Goal: Task Accomplishment & Management: Manage account settings

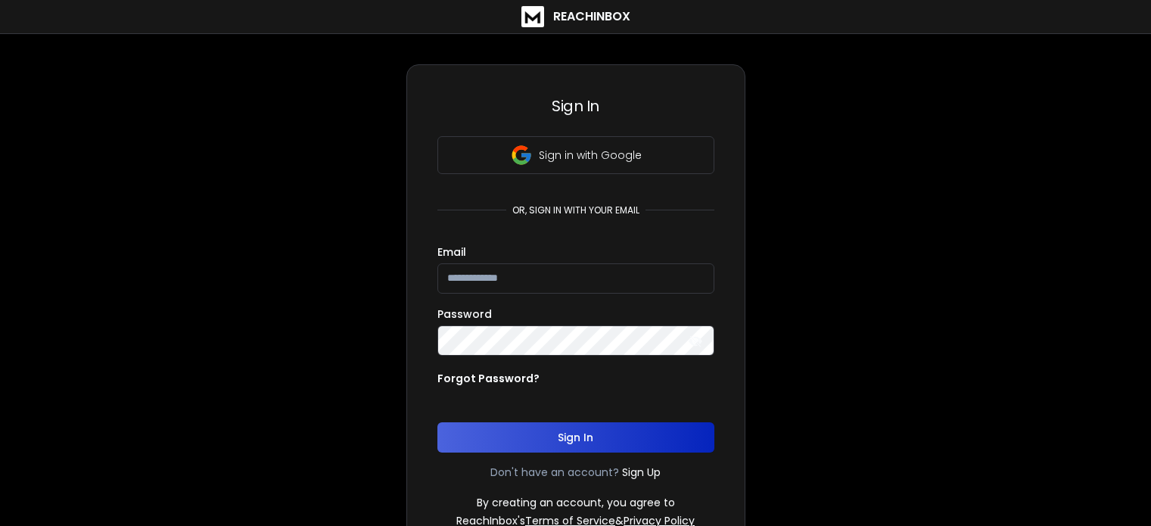
click at [464, 277] on input "email" at bounding box center [575, 278] width 277 height 30
drag, startPoint x: 567, startPoint y: 273, endPoint x: 687, endPoint y: 297, distance: 121.8
click at [687, 297] on form "**********" at bounding box center [575, 350] width 277 height 206
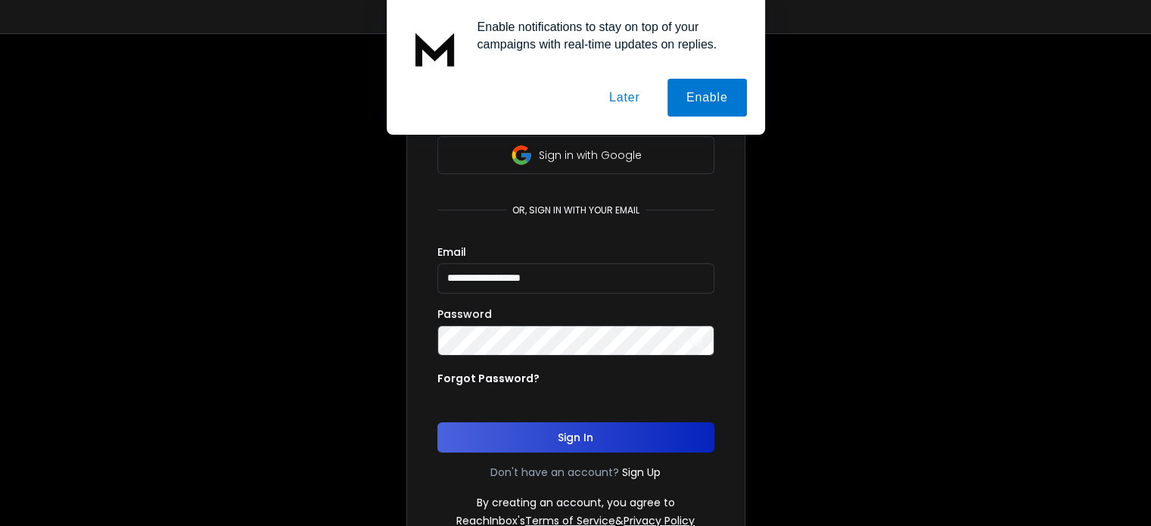
type input "**********"
click at [437, 422] on button "Sign In" at bounding box center [575, 437] width 277 height 30
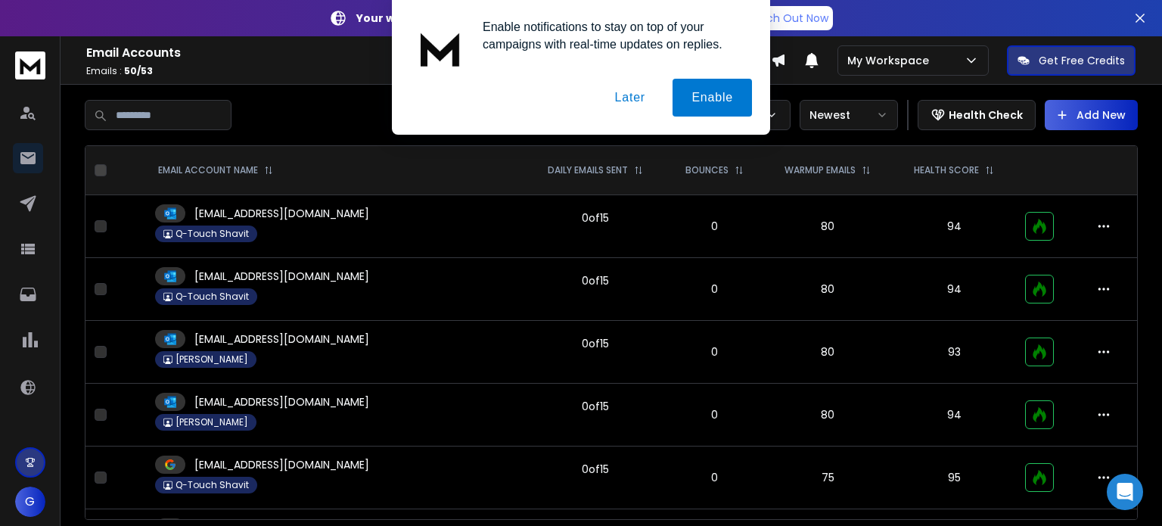
click at [631, 99] on button "Later" at bounding box center [629, 98] width 68 height 38
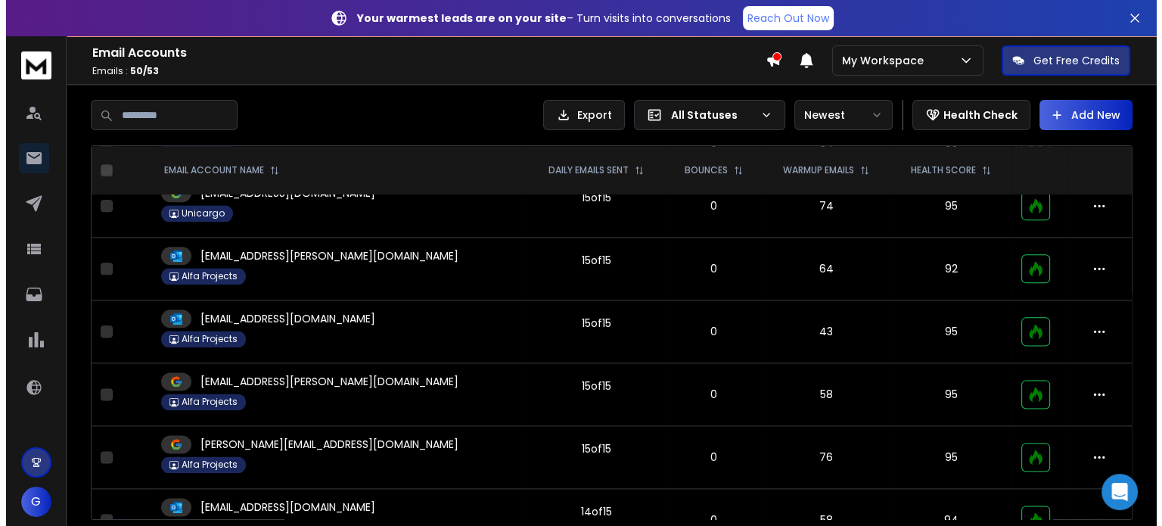
scroll to position [2269, 0]
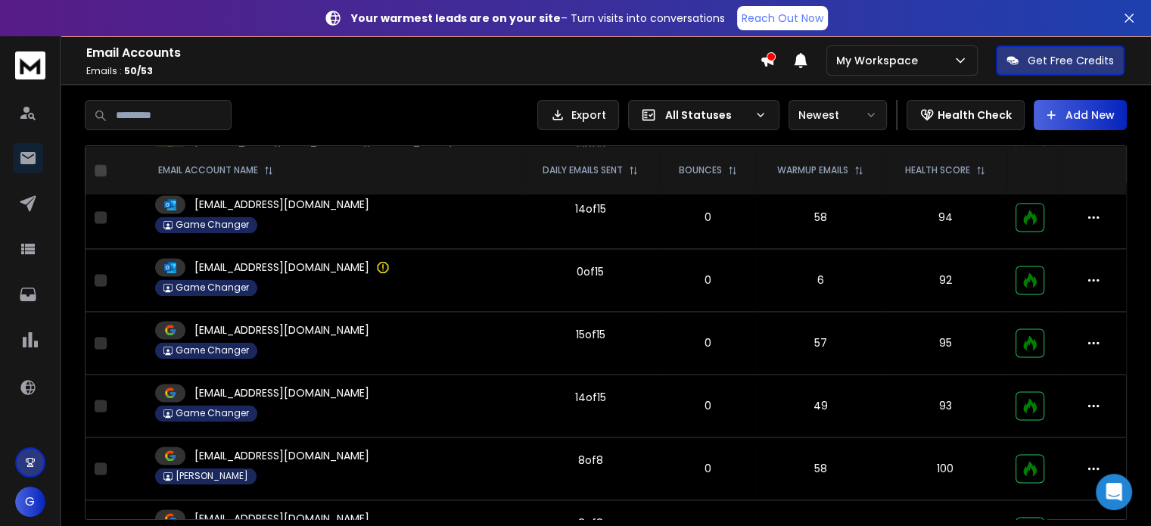
click at [191, 118] on input at bounding box center [158, 115] width 147 height 30
click at [333, 259] on p "[EMAIL_ADDRESS][DOMAIN_NAME]" at bounding box center [281, 266] width 175 height 15
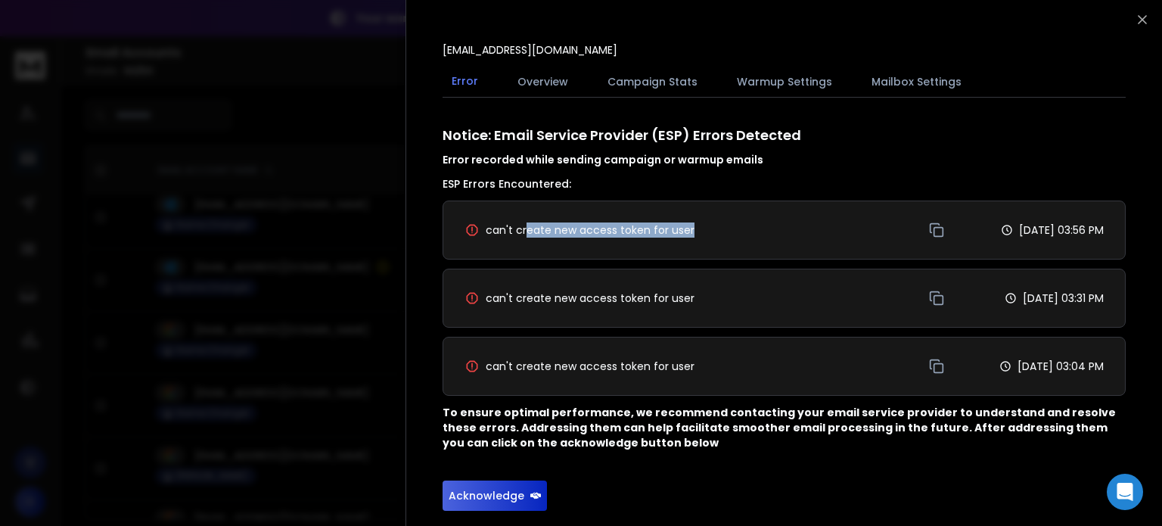
drag, startPoint x: 527, startPoint y: 235, endPoint x: 699, endPoint y: 234, distance: 171.7
click at [699, 234] on p "can't create new access token for user" at bounding box center [715, 229] width 458 height 15
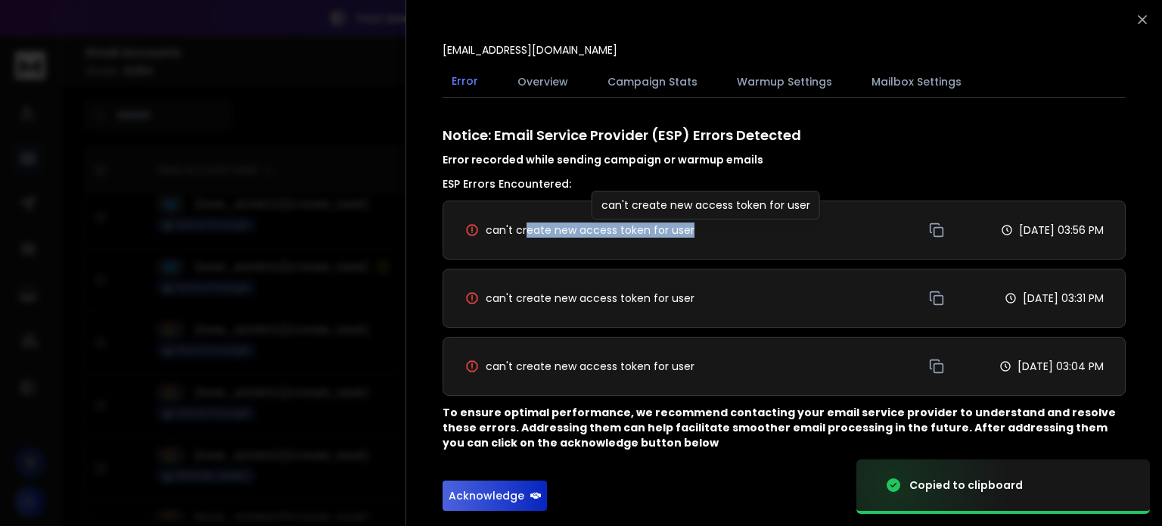
click at [774, 229] on p "can't create new access token for user" at bounding box center [715, 229] width 458 height 15
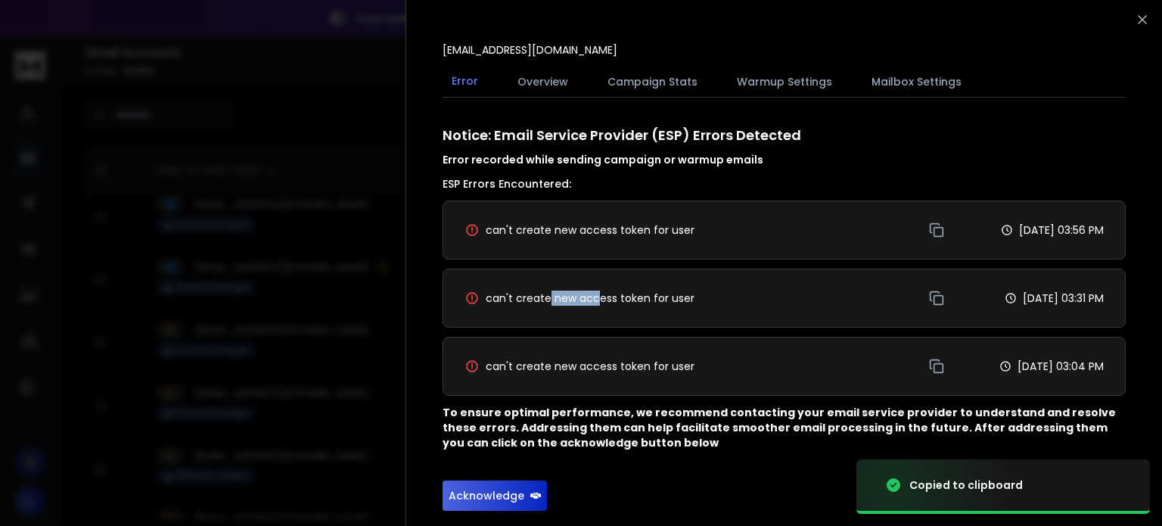
drag, startPoint x: 547, startPoint y: 284, endPoint x: 595, endPoint y: 284, distance: 47.7
click at [595, 284] on div "can't create new access token for user Aug 11, 2025, 03:31 PM" at bounding box center [784, 298] width 683 height 59
drag, startPoint x: 567, startPoint y: 367, endPoint x: 611, endPoint y: 356, distance: 45.9
click at [579, 364] on span "can't create new access token for user" at bounding box center [590, 366] width 209 height 15
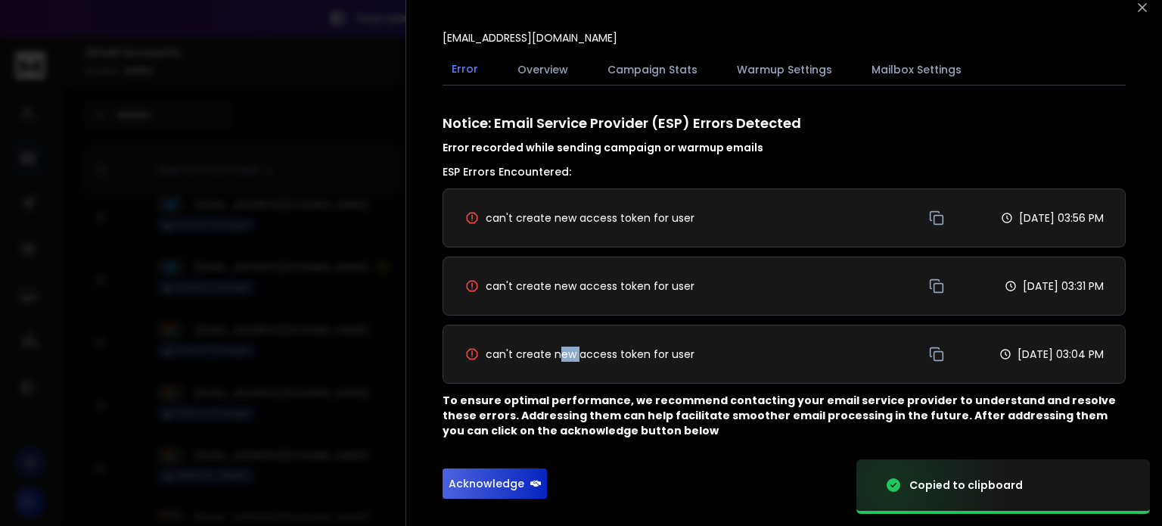
scroll to position [0, 0]
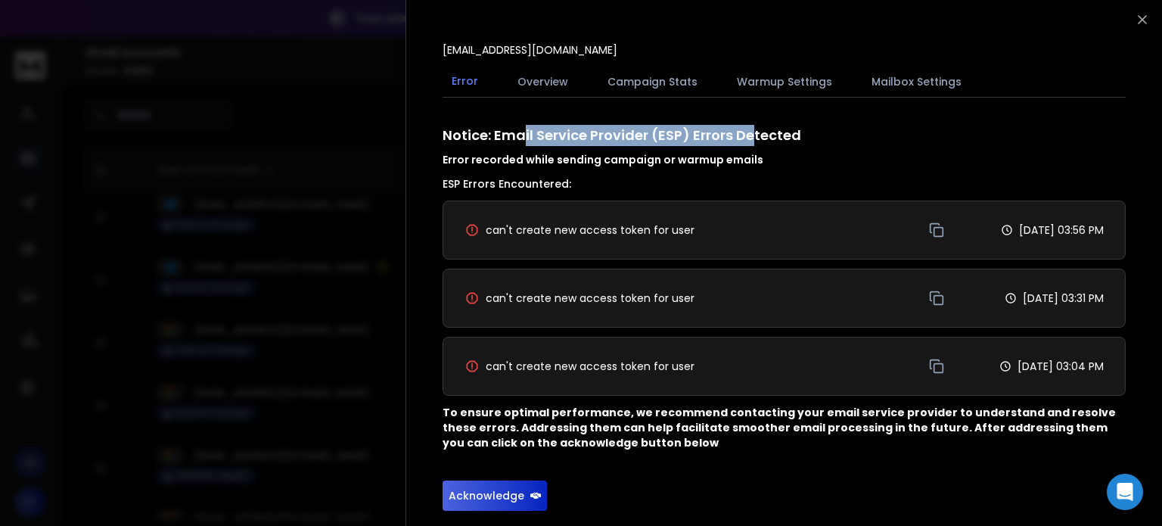
drag, startPoint x: 523, startPoint y: 132, endPoint x: 750, endPoint y: 142, distance: 227.2
click at [750, 142] on h1 "Notice: Email Service Provider (ESP) Errors Detected Error recorded while sendi…" at bounding box center [784, 146] width 683 height 42
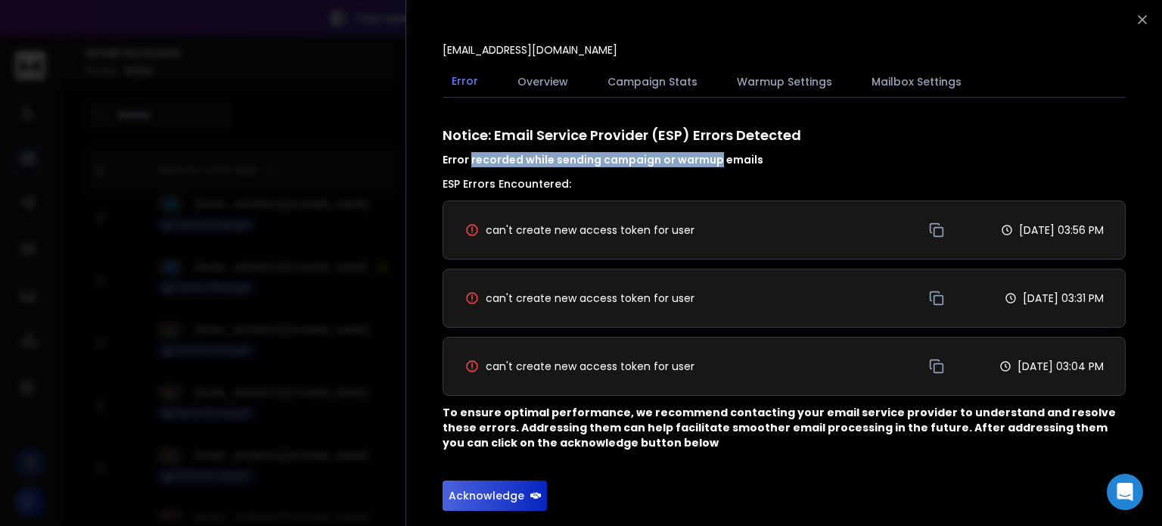
drag, startPoint x: 471, startPoint y: 160, endPoint x: 734, endPoint y: 177, distance: 263.8
click at [717, 166] on h4 "Error recorded while sending campaign or warmup emails" at bounding box center [784, 159] width 683 height 15
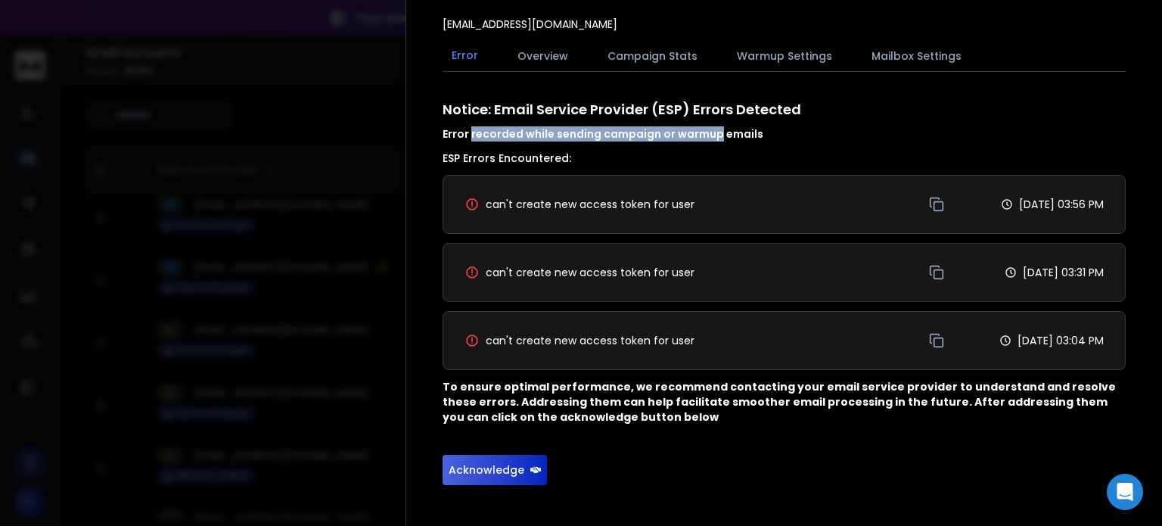
click at [502, 466] on button "Acknowledge" at bounding box center [495, 470] width 104 height 30
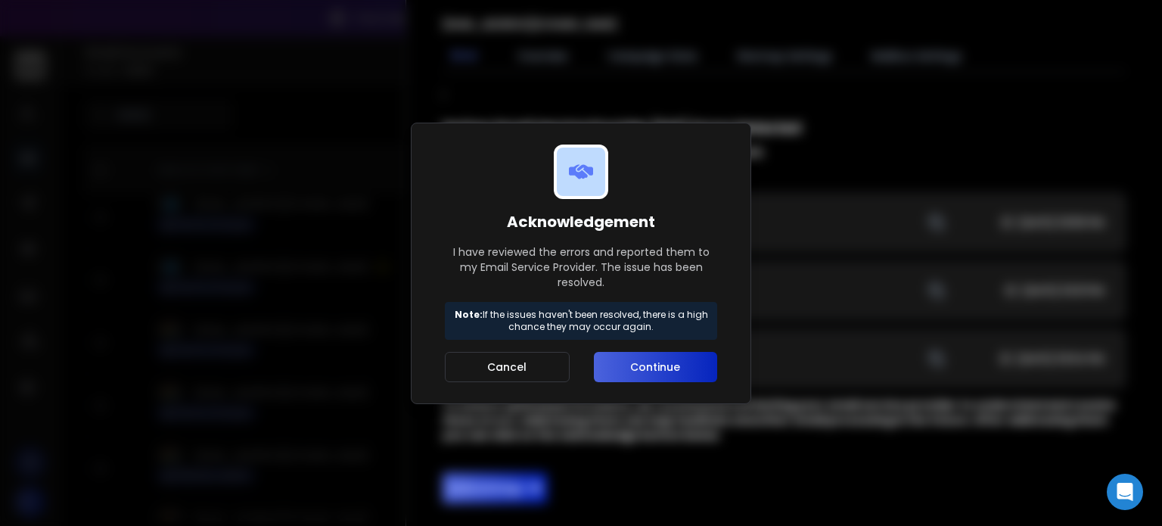
click at [651, 361] on button "Continue" at bounding box center [655, 367] width 123 height 30
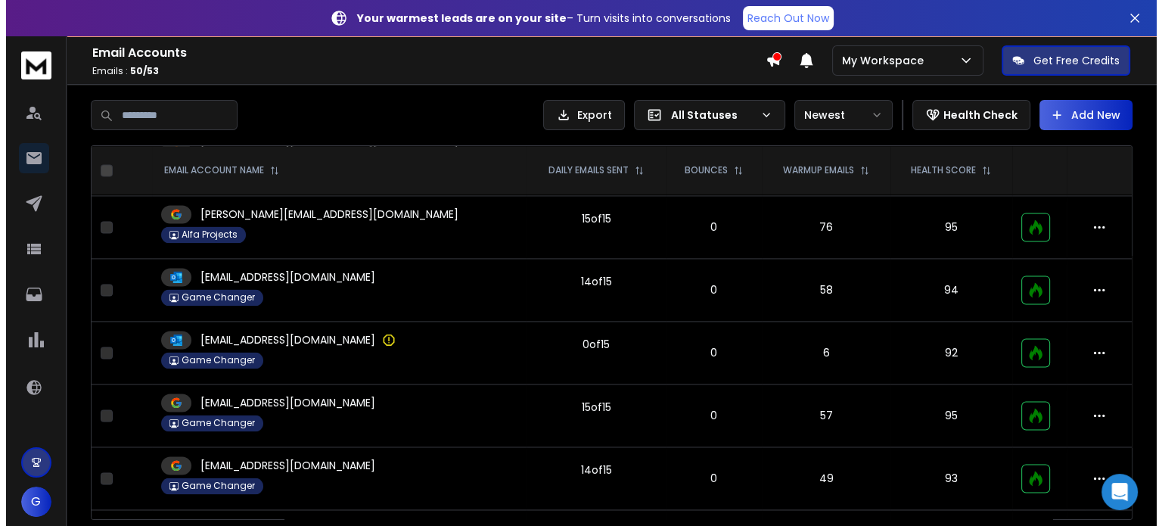
scroll to position [2194, 0]
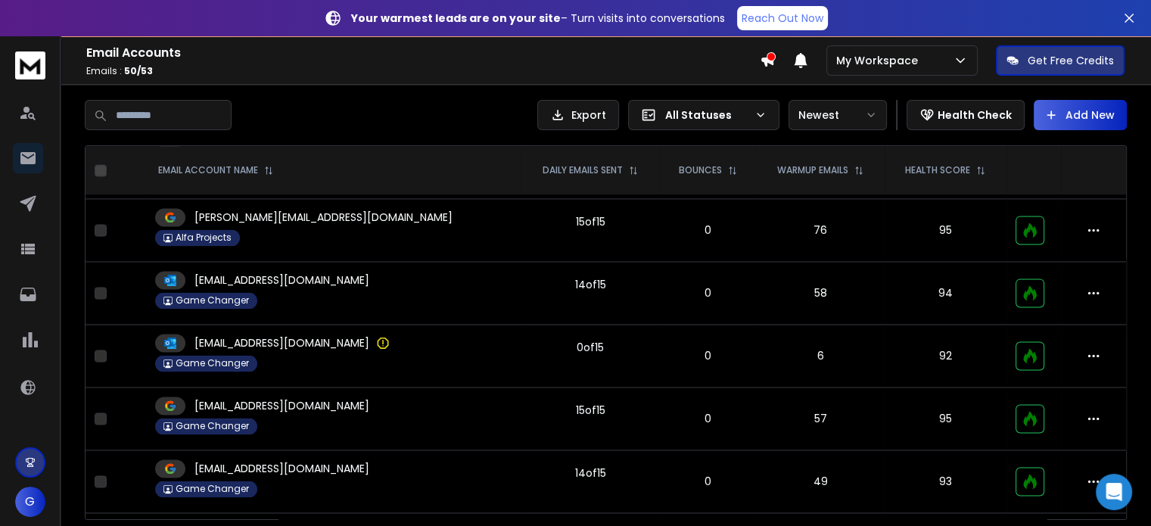
click at [300, 335] on p "[EMAIL_ADDRESS][DOMAIN_NAME]" at bounding box center [281, 342] width 175 height 15
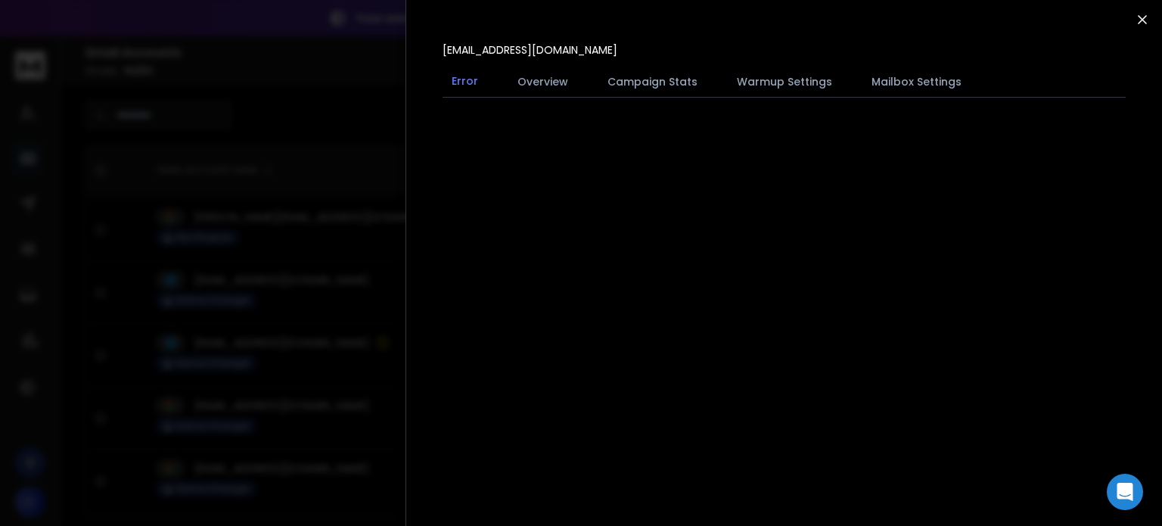
click at [1135, 17] on icon "button" at bounding box center [1142, 19] width 15 height 15
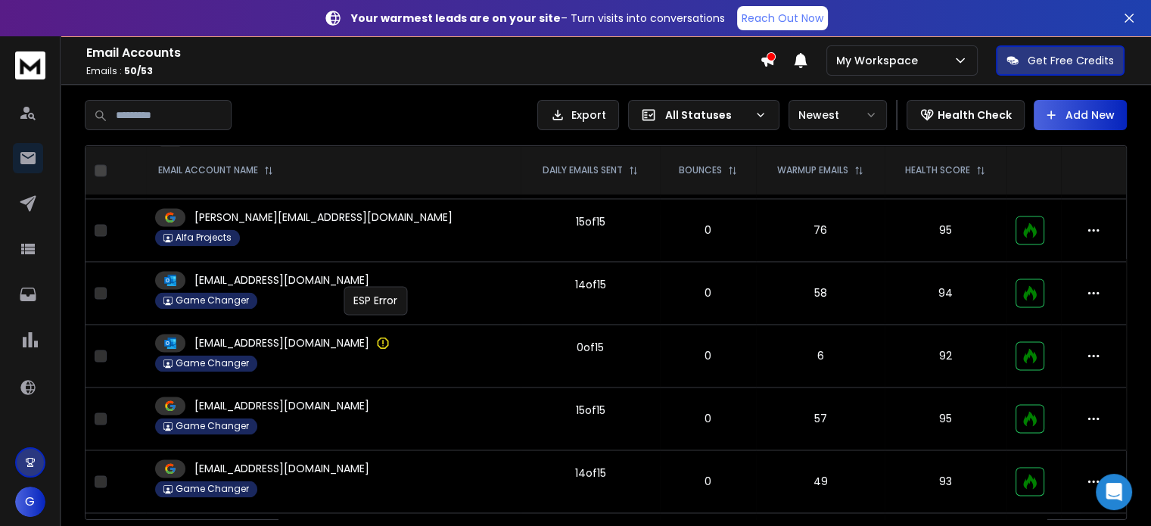
click at [371, 334] on div "[EMAIL_ADDRESS][DOMAIN_NAME]" at bounding box center [333, 343] width 356 height 18
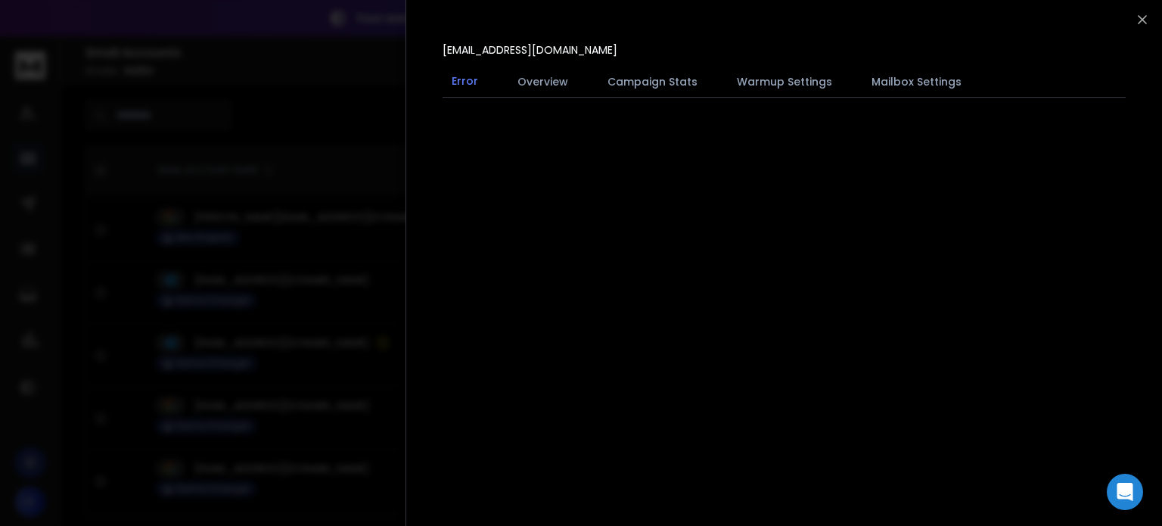
click at [478, 69] on button "Error" at bounding box center [465, 81] width 45 height 35
click at [525, 72] on button "Overview" at bounding box center [542, 81] width 69 height 33
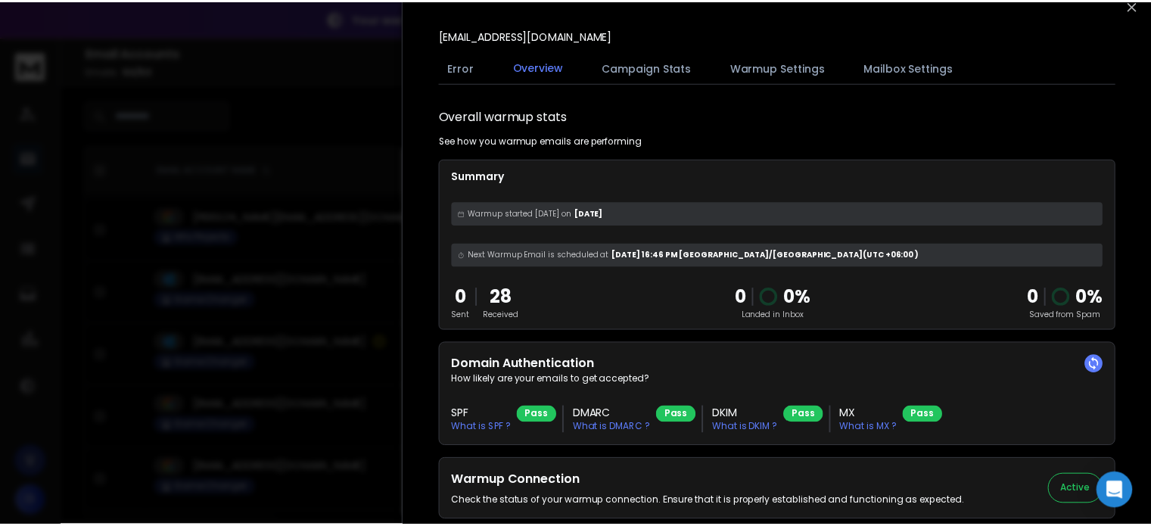
scroll to position [0, 0]
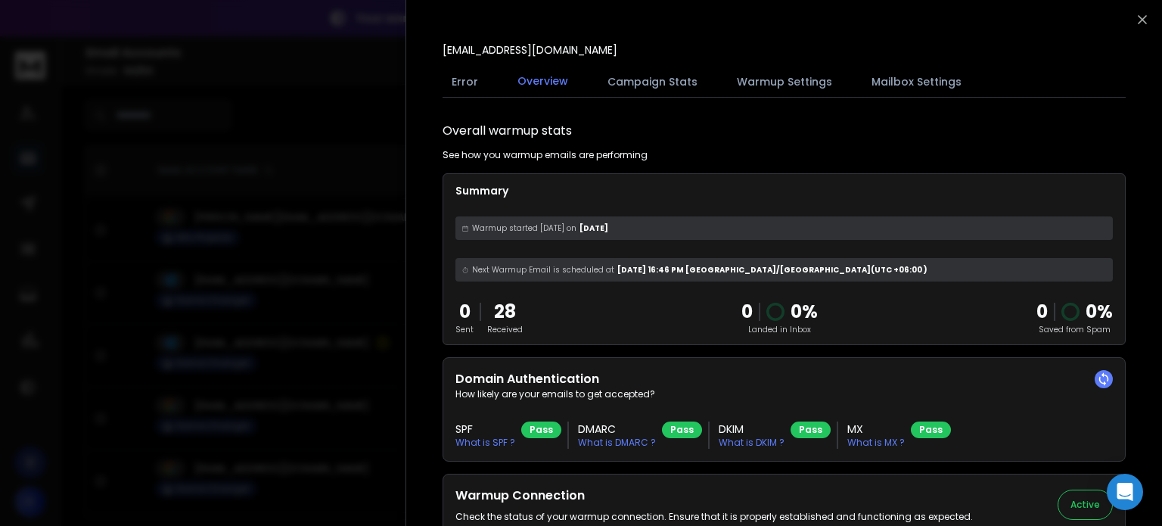
click at [642, 76] on button "Campaign Stats" at bounding box center [652, 81] width 108 height 33
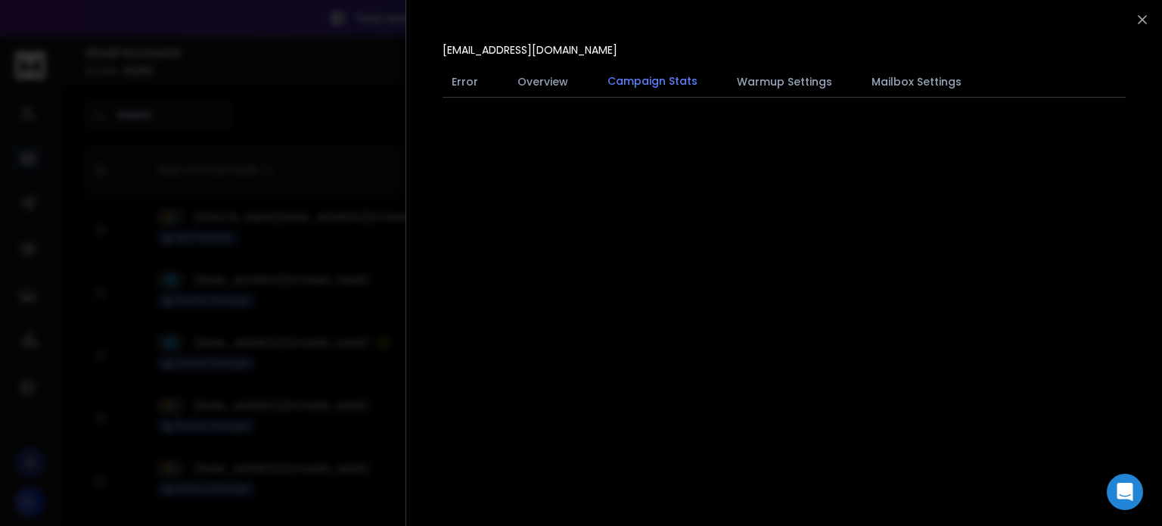
click at [747, 71] on button "Warmup Settings" at bounding box center [784, 81] width 113 height 33
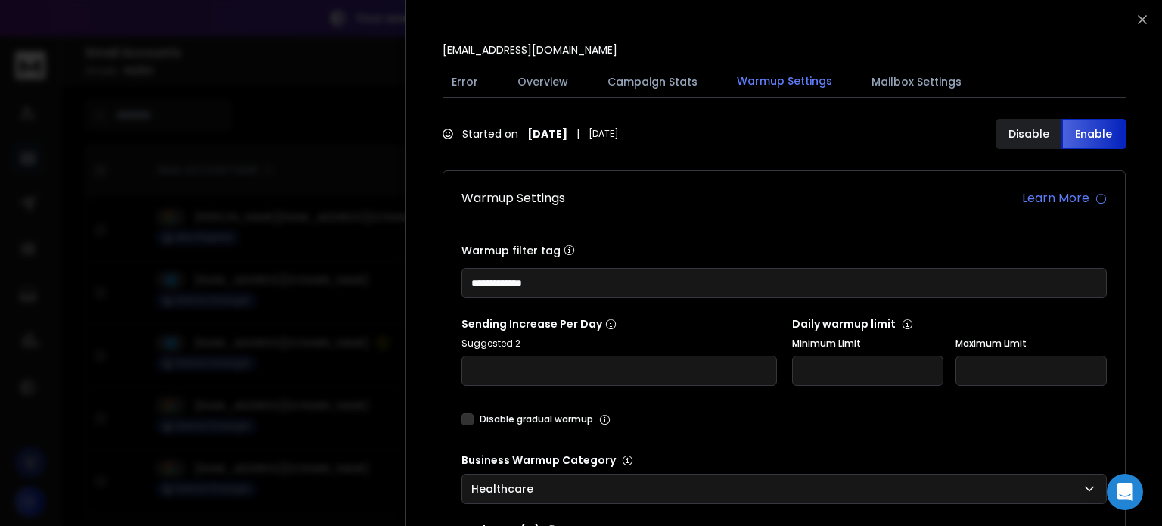
click at [878, 67] on button "Mailbox Settings" at bounding box center [916, 81] width 108 height 33
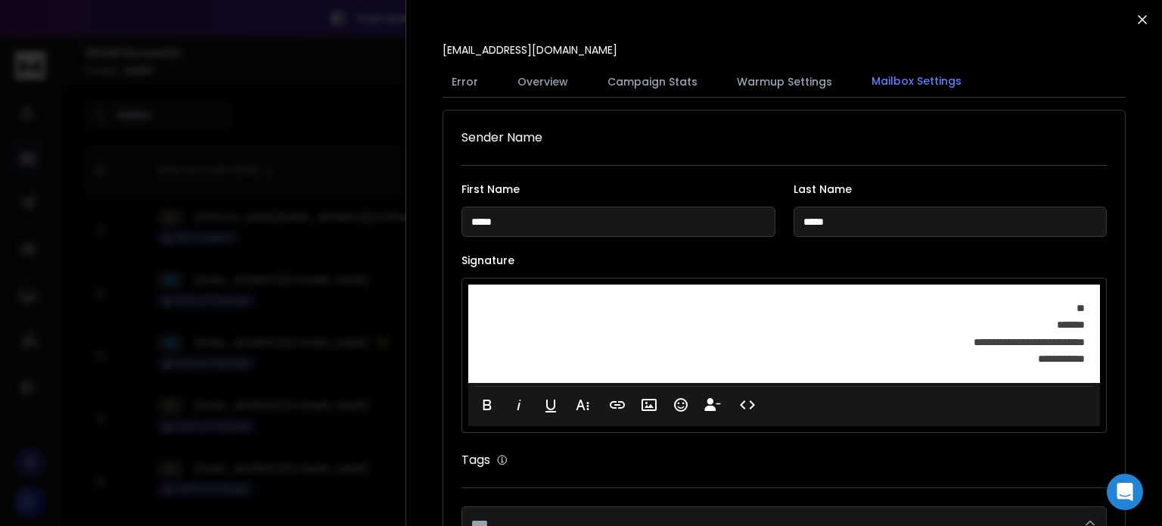
click at [1135, 12] on icon "button" at bounding box center [1142, 19] width 15 height 15
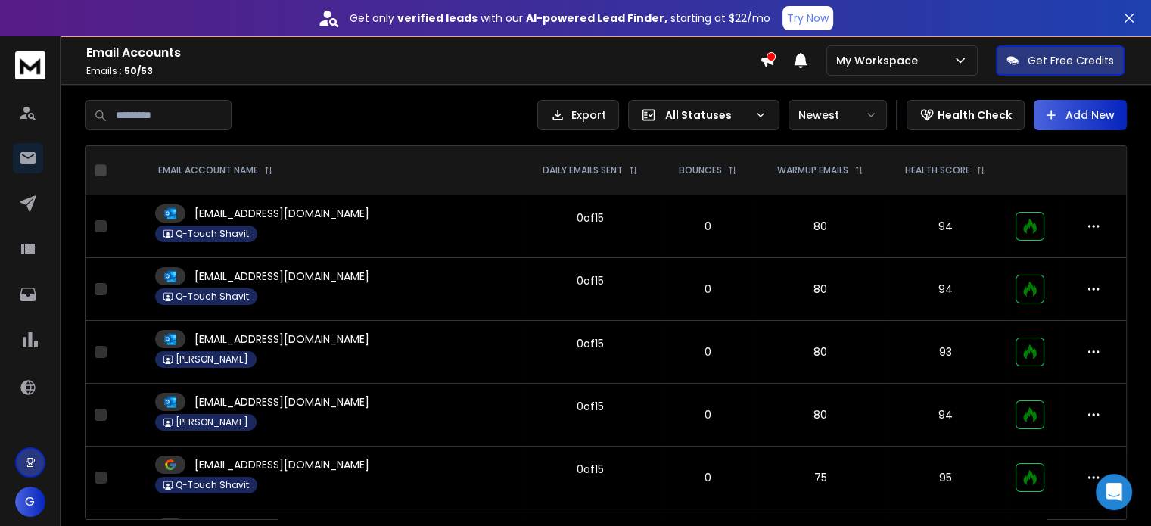
click at [142, 120] on input at bounding box center [158, 115] width 147 height 30
paste input "**********"
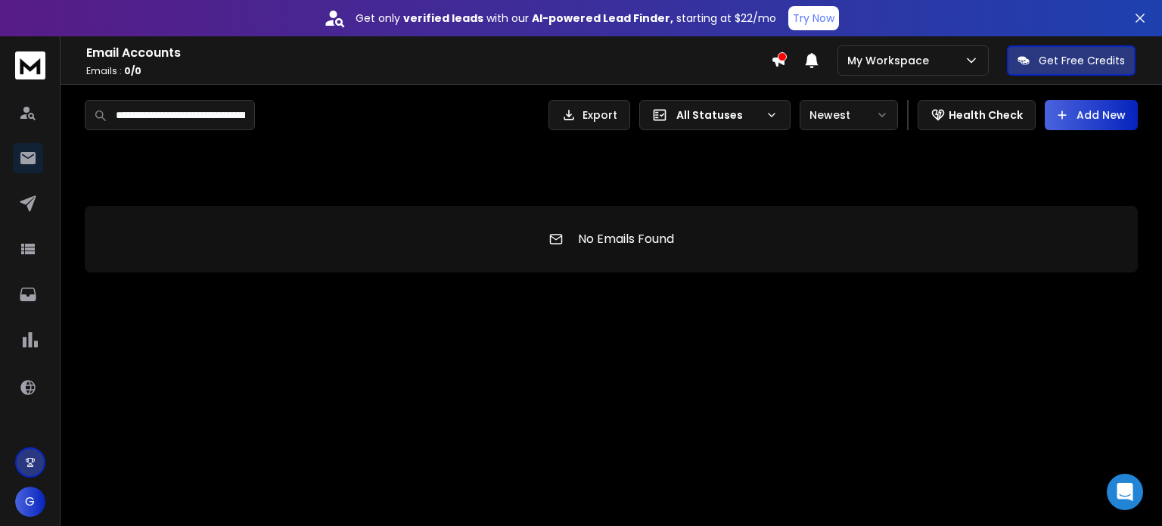
click at [174, 111] on input "**********" at bounding box center [170, 115] width 170 height 30
paste input
type input "**********"
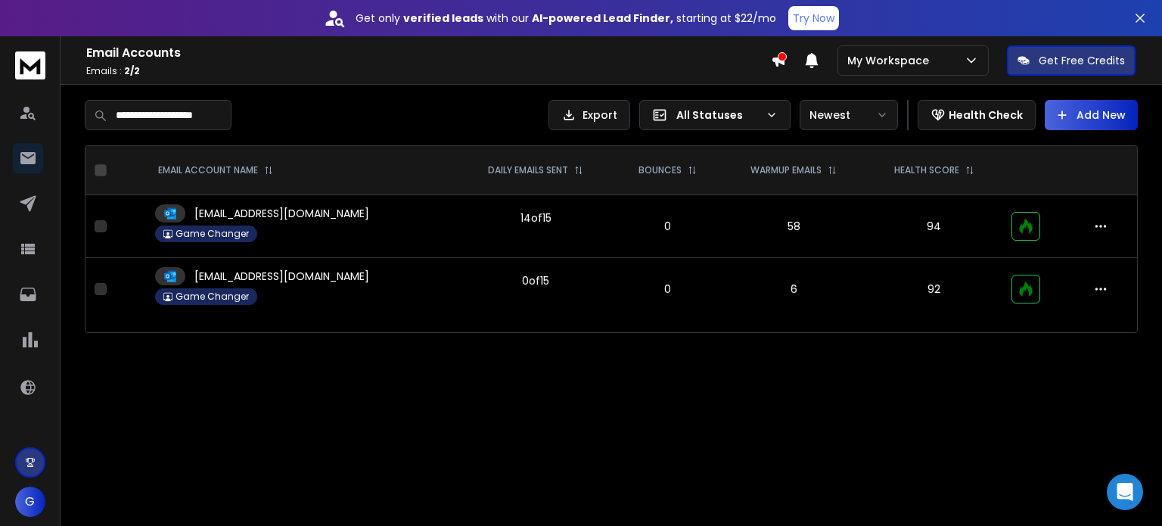
click at [336, 269] on p "[EMAIL_ADDRESS][DOMAIN_NAME]" at bounding box center [281, 276] width 175 height 15
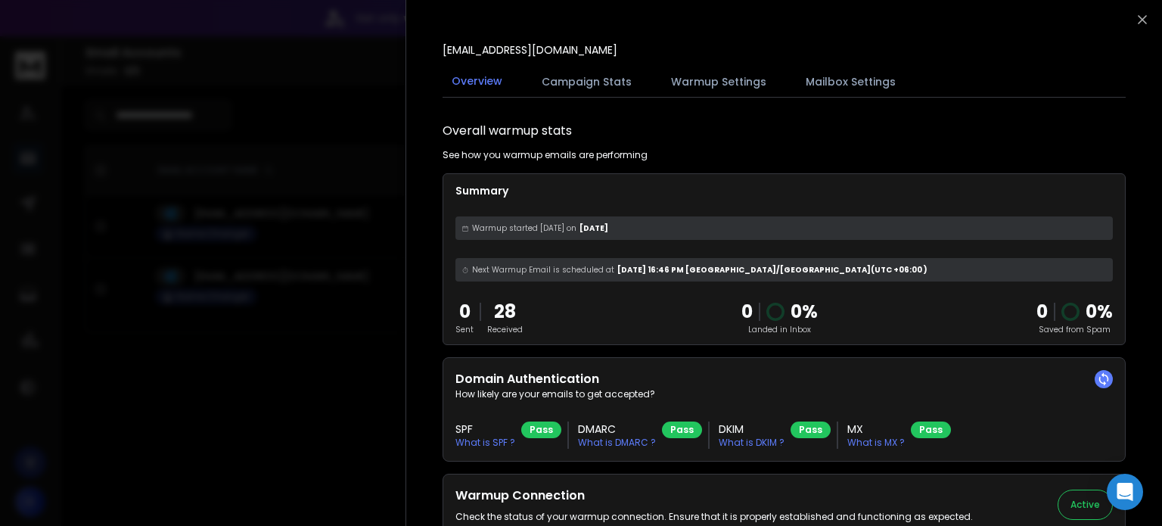
click at [582, 75] on button "Campaign Stats" at bounding box center [587, 81] width 108 height 33
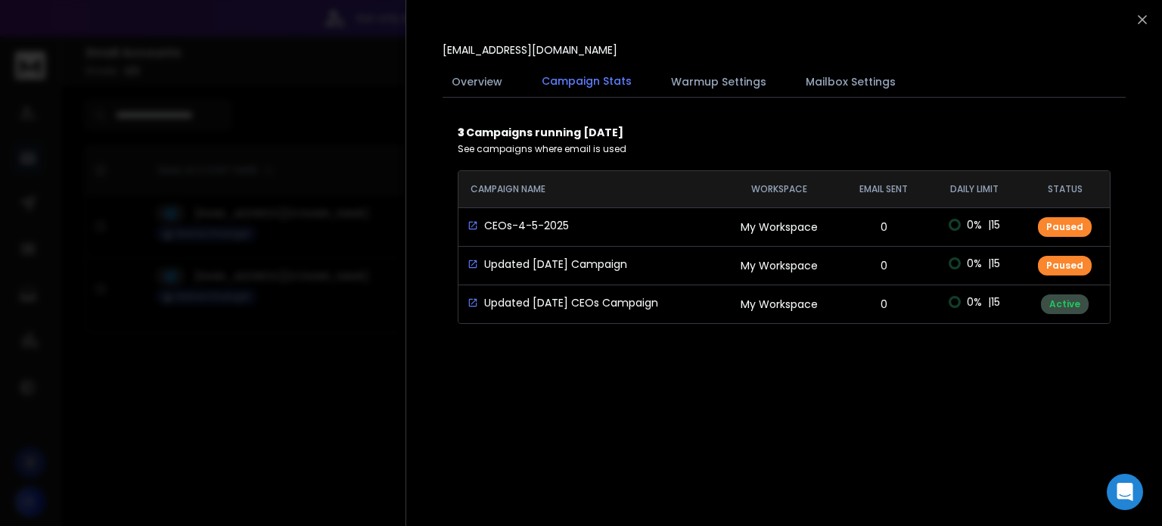
click at [708, 76] on button "Warmup Settings" at bounding box center [718, 81] width 113 height 33
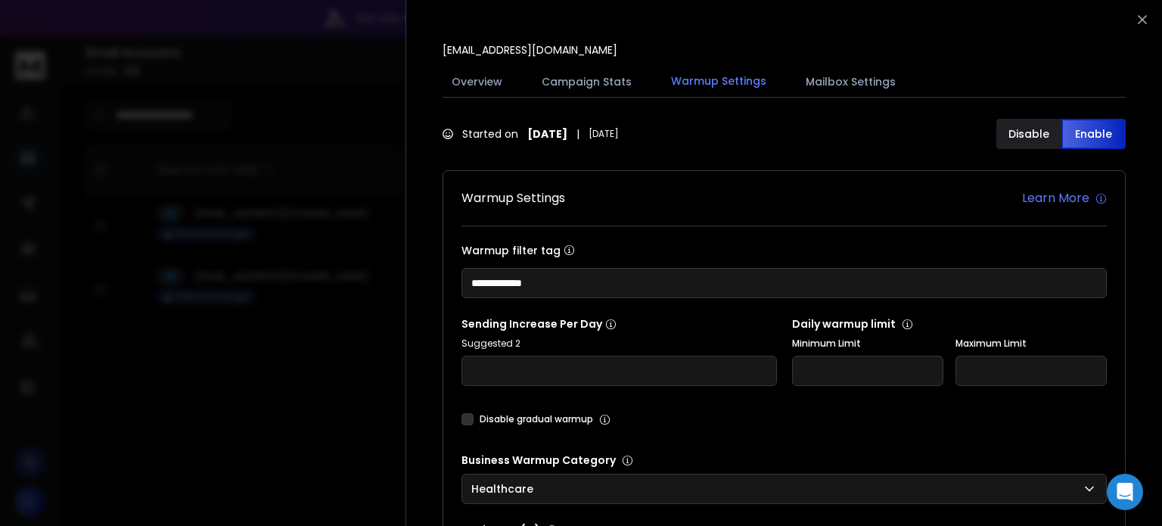
click at [831, 68] on button "Mailbox Settings" at bounding box center [851, 81] width 108 height 33
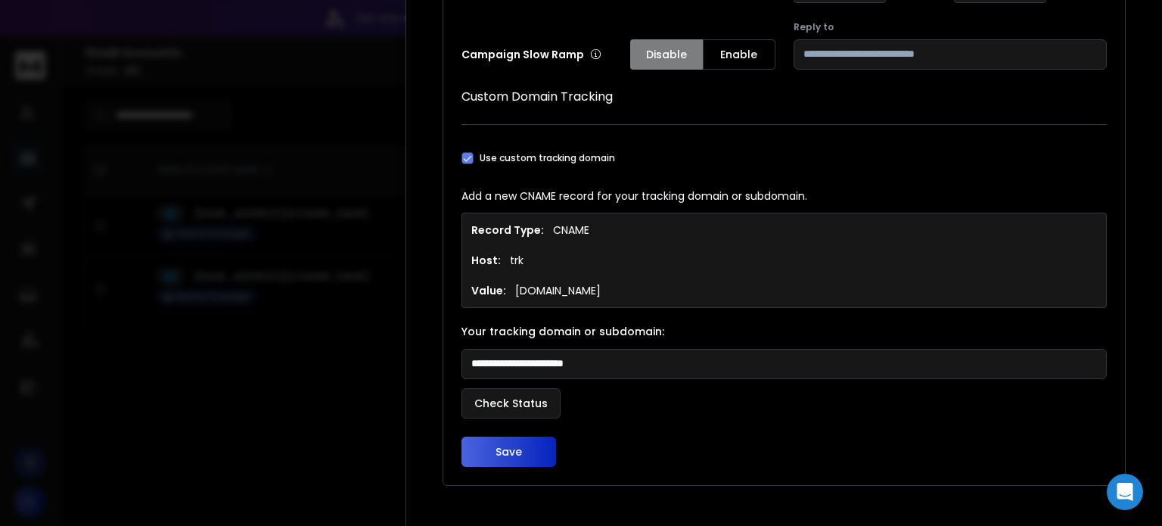
scroll to position [678, 0]
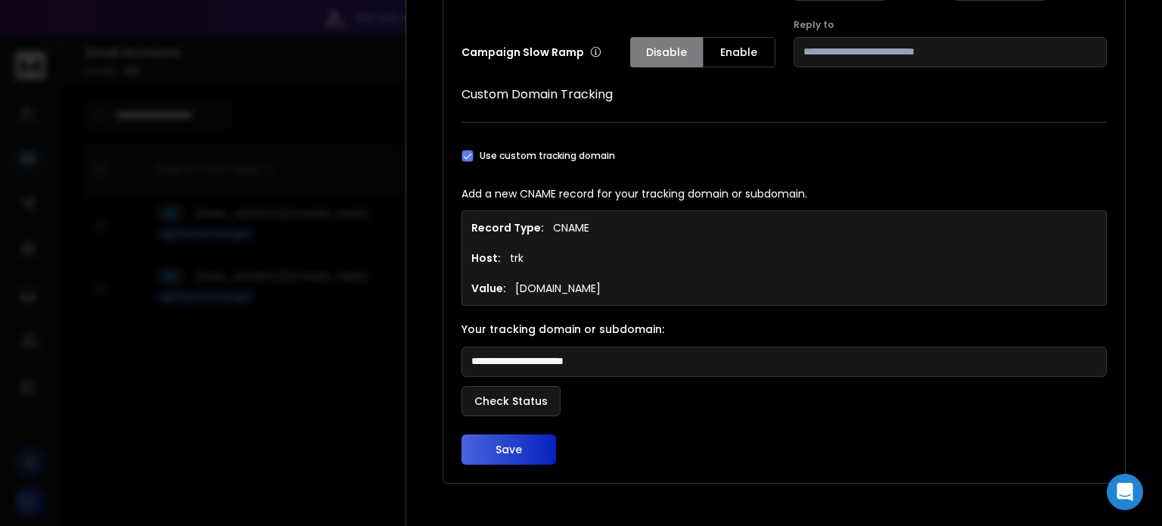
click at [298, 396] on div at bounding box center [581, 263] width 1162 height 526
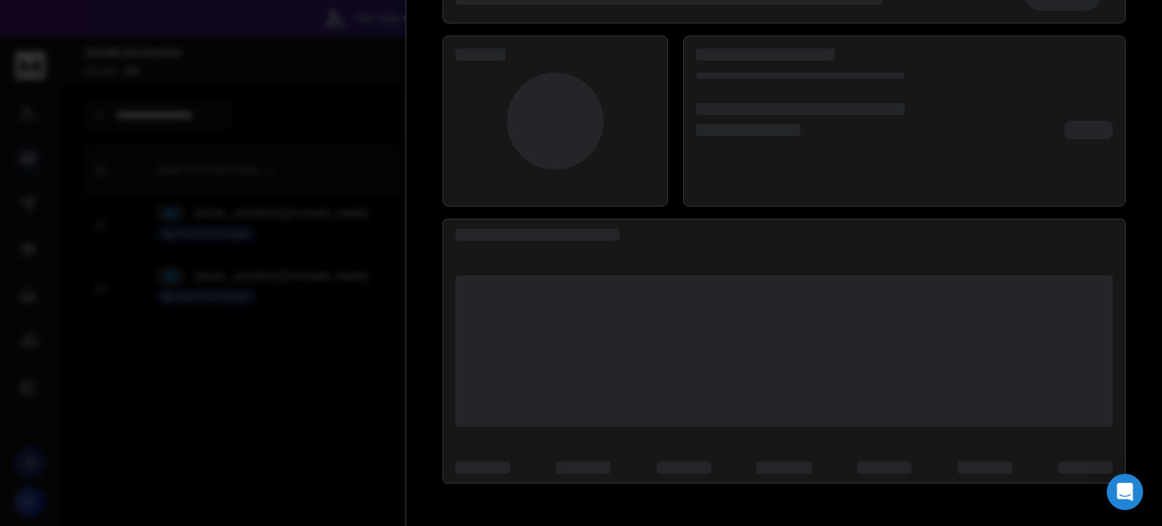
scroll to position [258, 0]
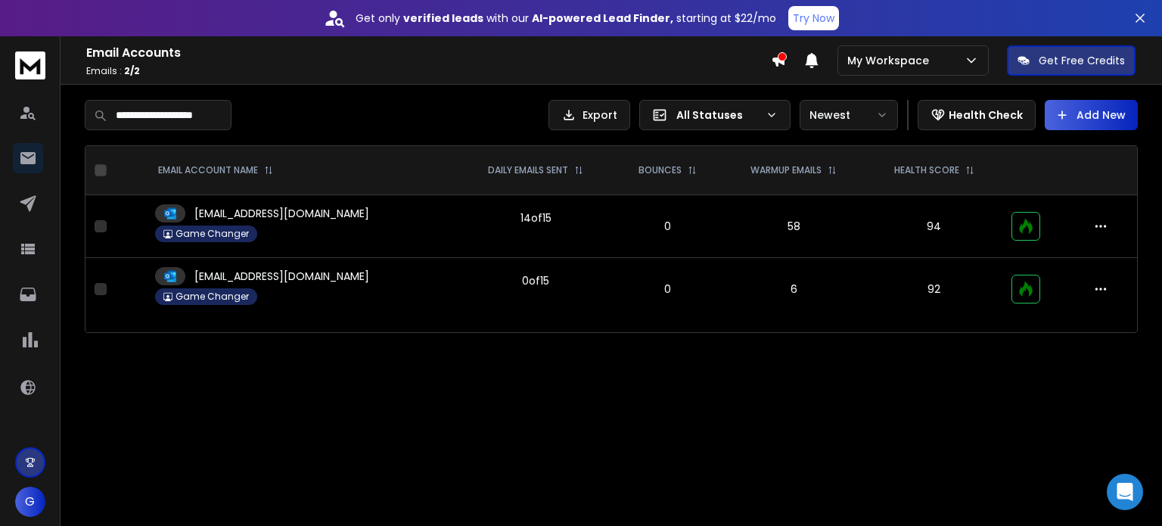
click at [405, 217] on div "[EMAIL_ADDRESS][DOMAIN_NAME]" at bounding box center [302, 213] width 294 height 18
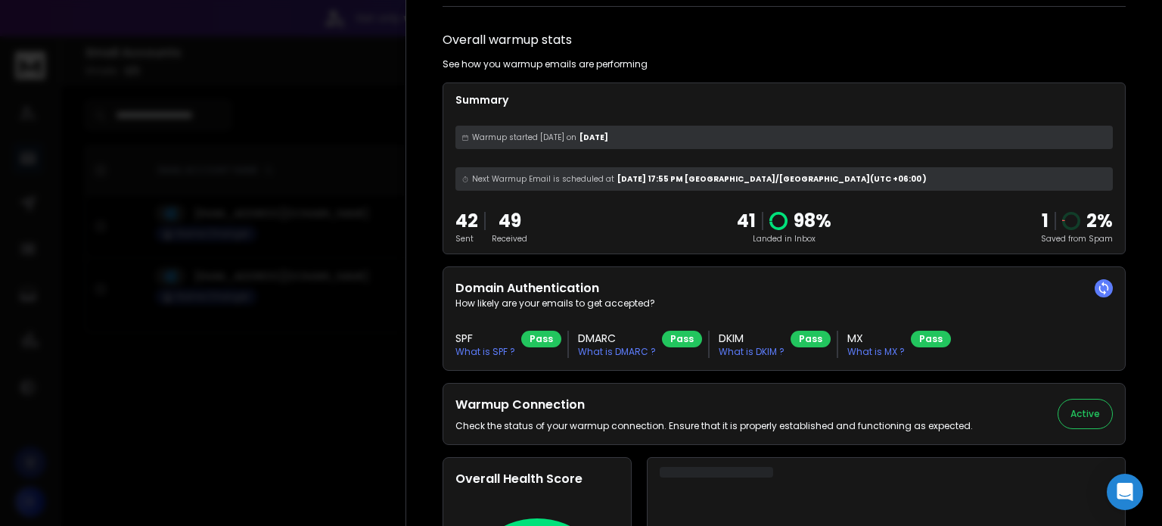
scroll to position [0, 0]
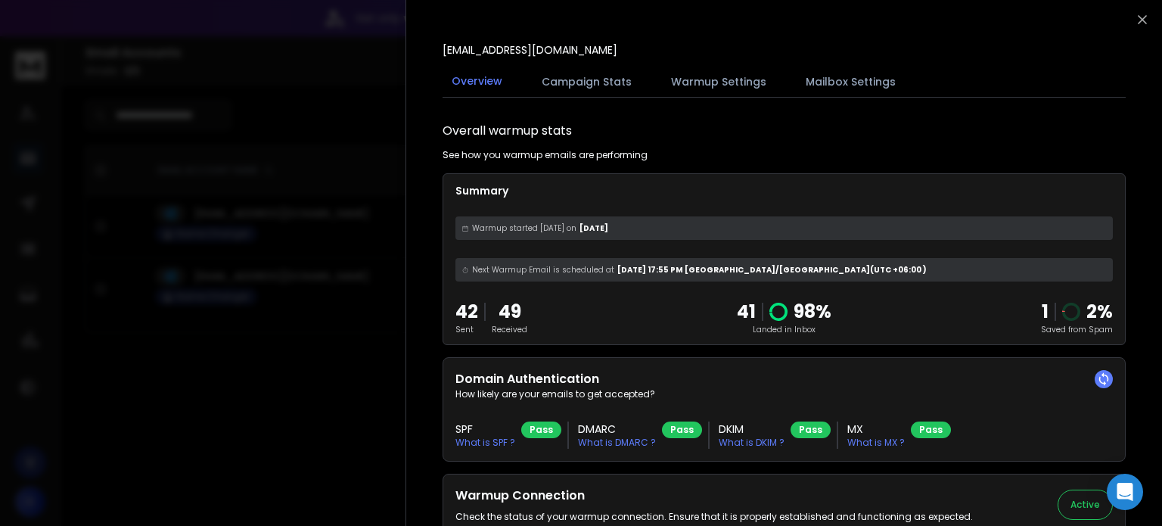
click at [1139, 20] on icon "button" at bounding box center [1143, 20] width 8 height 8
